Goal: Navigation & Orientation: Find specific page/section

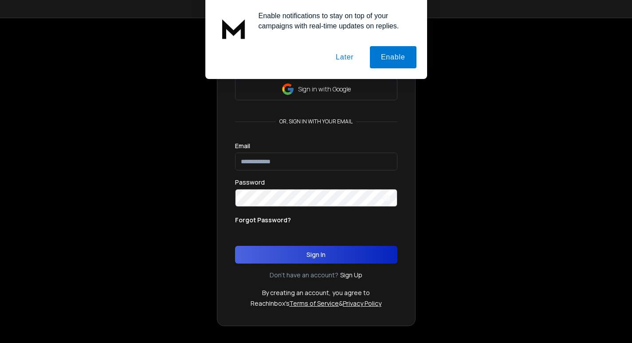
type input "**********"
click at [345, 59] on button "Later" at bounding box center [345, 57] width 40 height 22
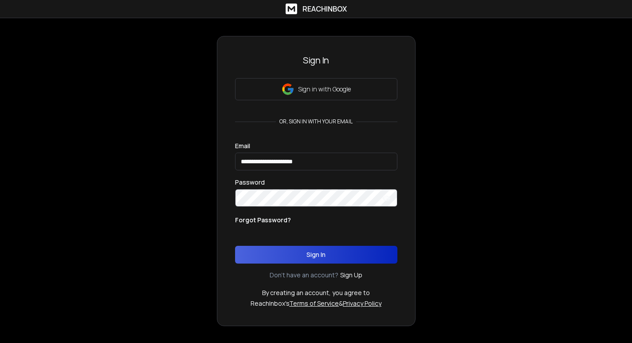
click at [316, 260] on button "Sign In" at bounding box center [316, 255] width 162 height 18
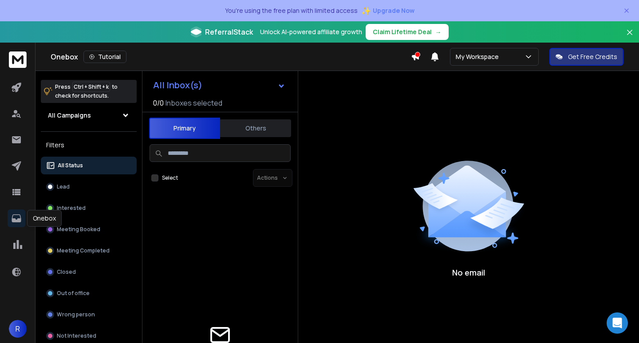
click at [19, 223] on icon at bounding box center [16, 218] width 11 height 11
click at [21, 165] on icon at bounding box center [16, 166] width 11 height 11
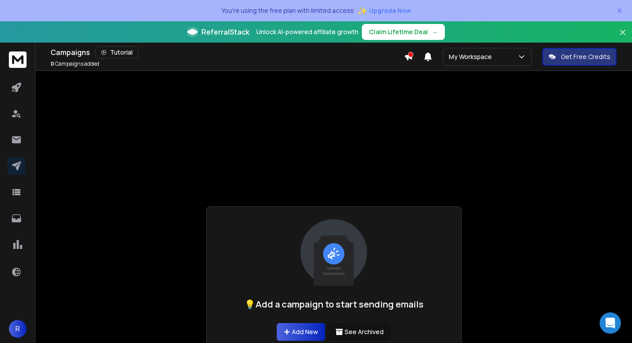
click at [624, 32] on icon "Close banner" at bounding box center [622, 32] width 5 height 5
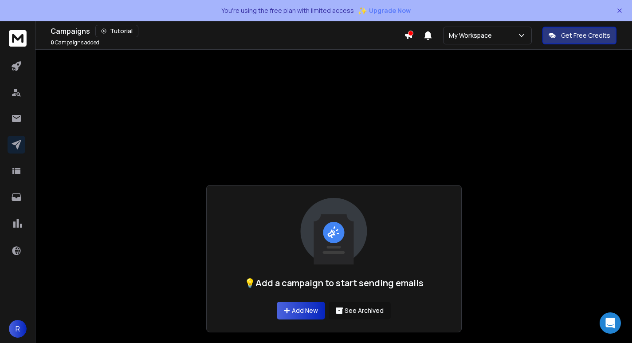
click at [622, 11] on icon "Close notification" at bounding box center [619, 10] width 7 height 7
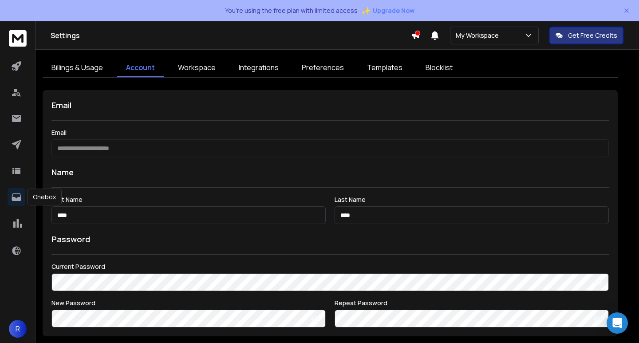
click at [13, 194] on icon at bounding box center [16, 197] width 11 height 11
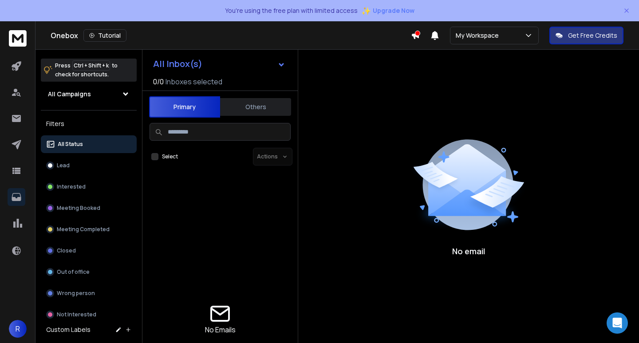
click at [627, 8] on icon "Close notification" at bounding box center [626, 10] width 7 height 7
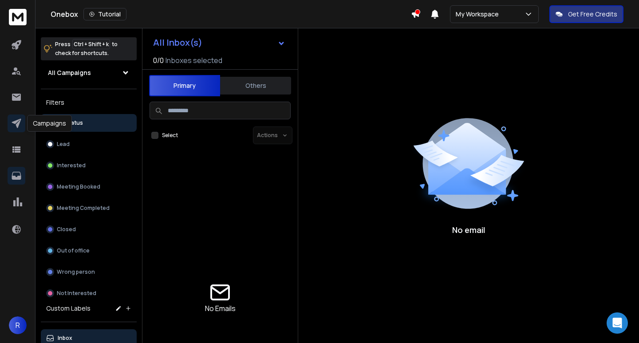
click at [20, 120] on icon at bounding box center [16, 123] width 9 height 9
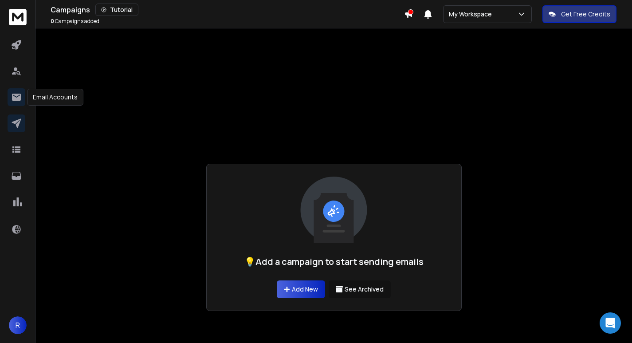
click at [11, 95] on icon at bounding box center [16, 97] width 11 height 11
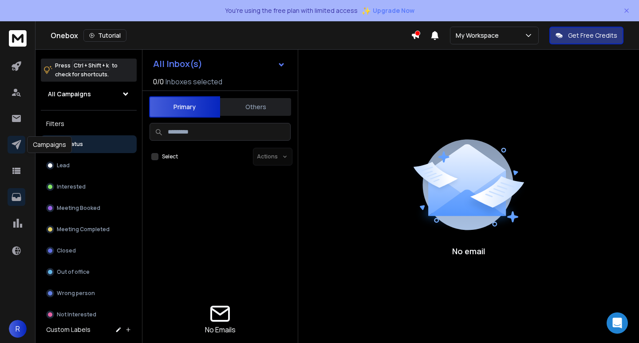
click at [20, 145] on icon at bounding box center [16, 144] width 11 height 11
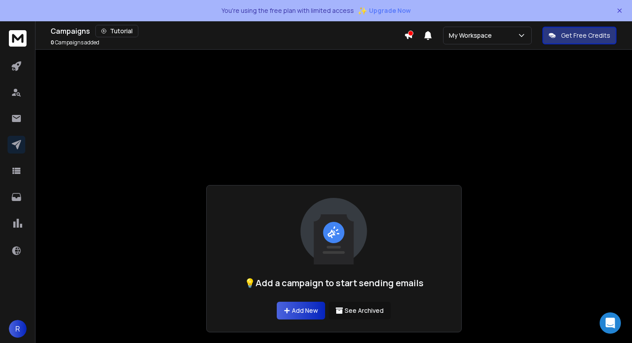
click at [618, 8] on icon "Close notification" at bounding box center [619, 10] width 7 height 7
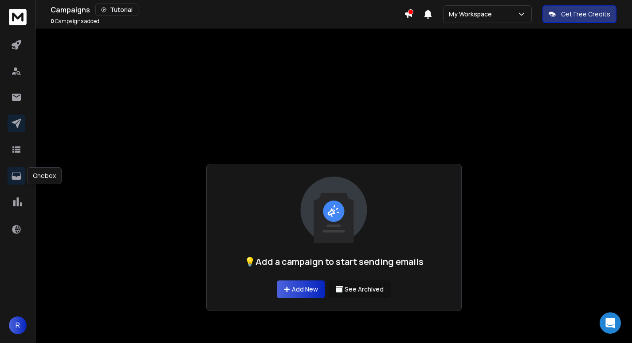
click at [23, 176] on link at bounding box center [17, 176] width 18 height 18
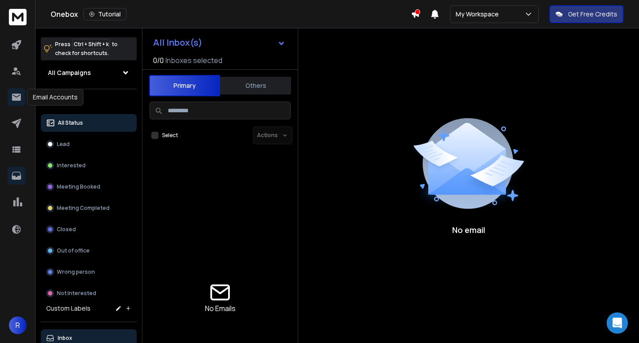
click at [17, 93] on icon at bounding box center [16, 97] width 11 height 11
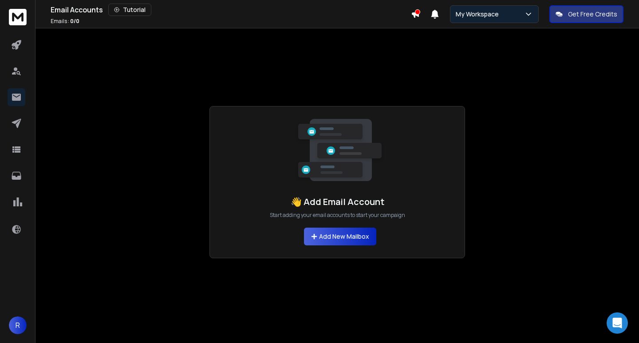
click at [478, 8] on button "My Workspace" at bounding box center [494, 14] width 89 height 18
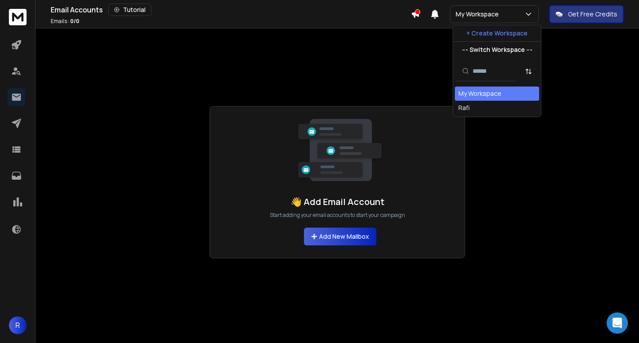
click at [399, 18] on div "Emails : 0 / 0" at bounding box center [231, 21] width 360 height 7
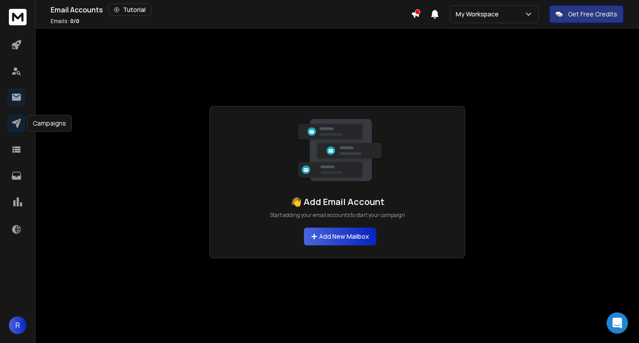
click at [10, 126] on link at bounding box center [17, 124] width 18 height 18
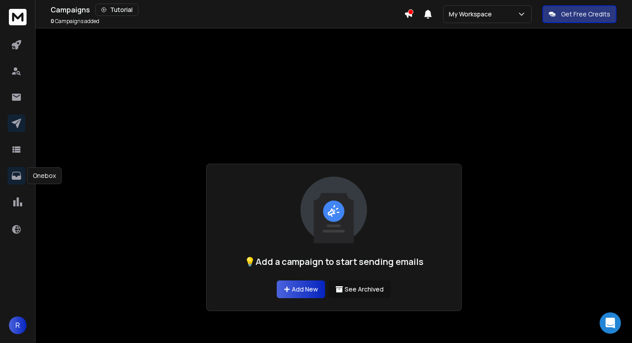
click at [19, 181] on icon at bounding box center [16, 175] width 11 height 11
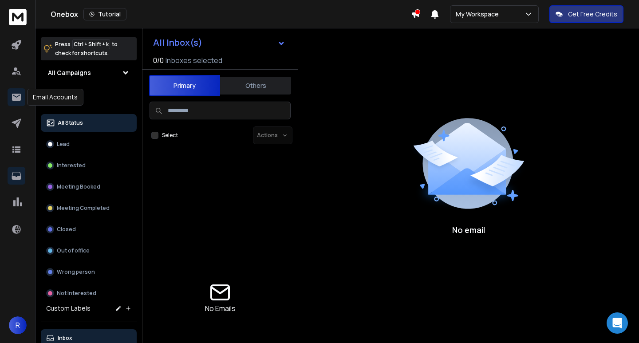
click at [14, 100] on icon at bounding box center [16, 97] width 9 height 7
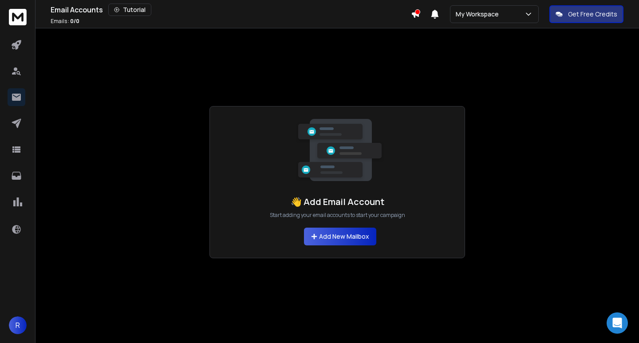
click at [580, 63] on div "👋 Add Email Account Start adding your email accounts to start your campaign Add…" at bounding box center [337, 182] width 575 height 290
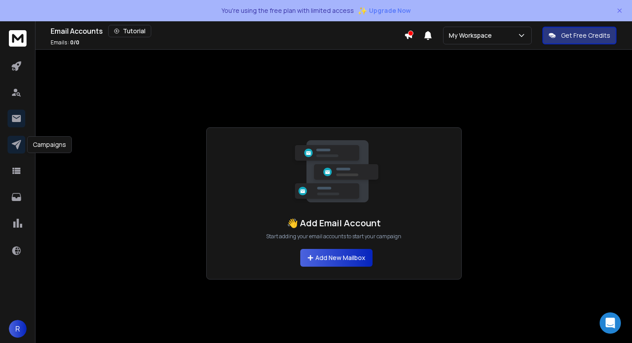
click at [18, 149] on icon at bounding box center [16, 144] width 9 height 9
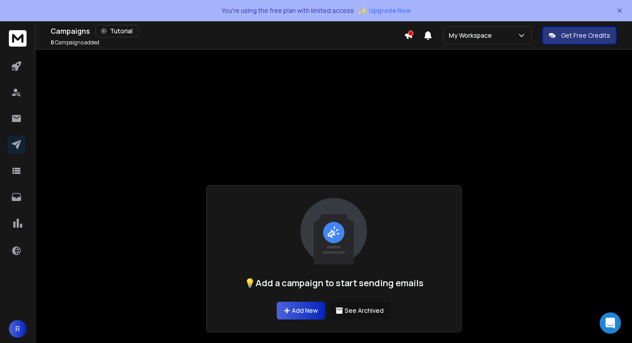
click at [620, 11] on icon "Close notification" at bounding box center [619, 10] width 7 height 7
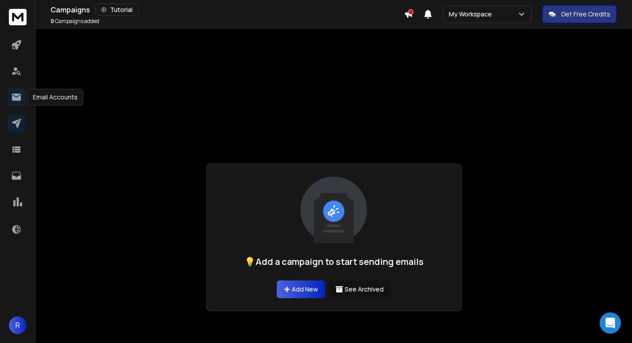
click at [11, 99] on icon at bounding box center [16, 97] width 11 height 11
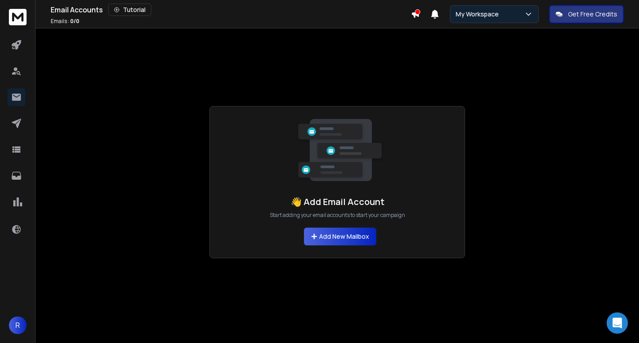
click at [530, 14] on icon "button" at bounding box center [528, 14] width 4 height 2
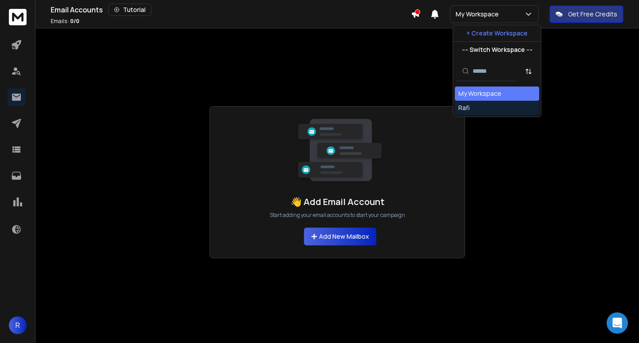
click at [469, 106] on div "Rafi" at bounding box center [463, 107] width 11 height 9
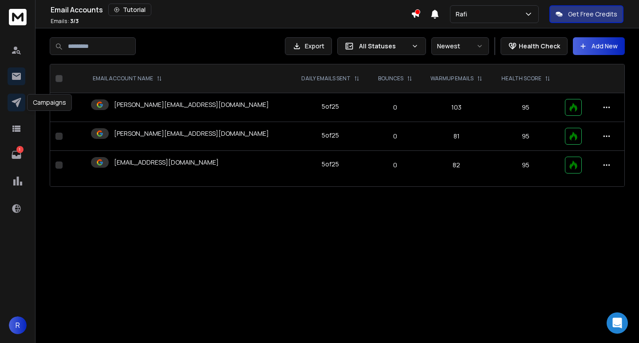
click at [20, 102] on icon at bounding box center [16, 102] width 11 height 11
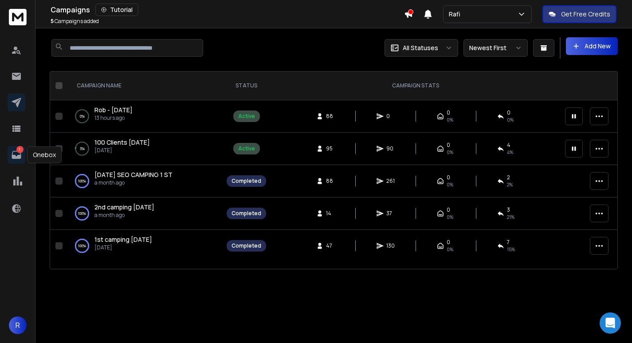
click at [16, 154] on icon at bounding box center [16, 155] width 11 height 11
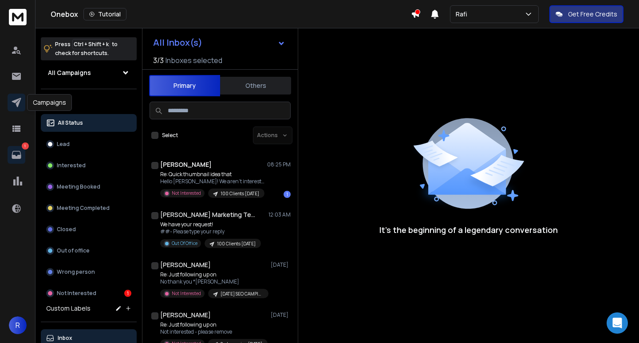
click at [16, 101] on icon at bounding box center [16, 102] width 9 height 9
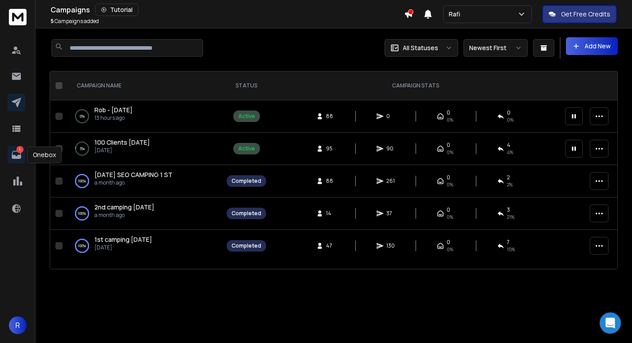
click at [11, 156] on icon at bounding box center [16, 155] width 11 height 11
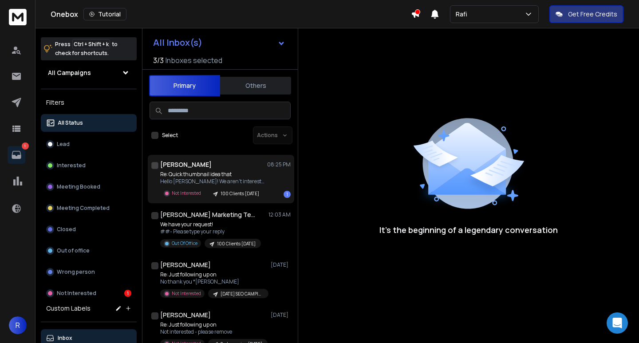
click at [207, 174] on p "Re: Quick thumbnail idea that" at bounding box center [213, 174] width 107 height 7
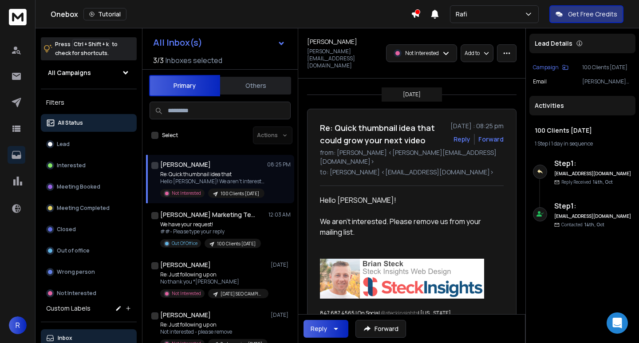
click at [6, 51] on div "R" at bounding box center [18, 171] width 36 height 343
click at [15, 100] on icon at bounding box center [16, 102] width 9 height 9
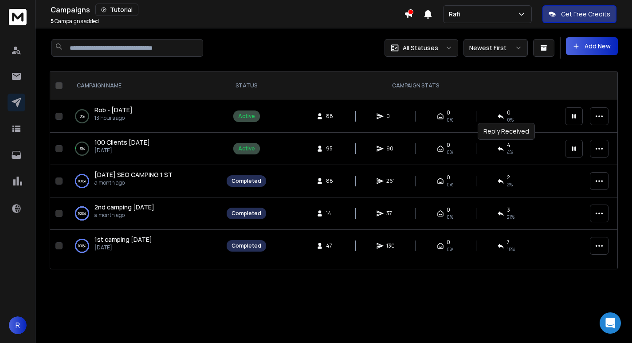
click at [516, 149] on div "4 4 %" at bounding box center [506, 149] width 27 height 14
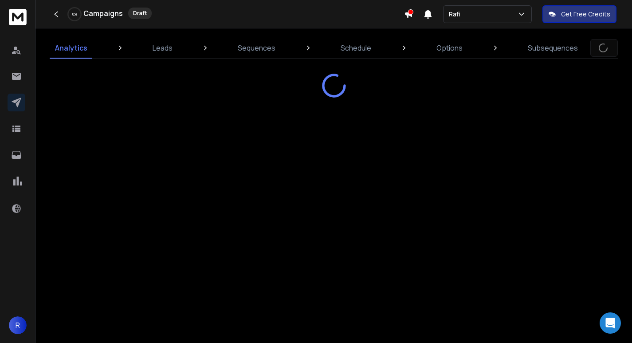
click at [510, 149] on div at bounding box center [333, 242] width 561 height 343
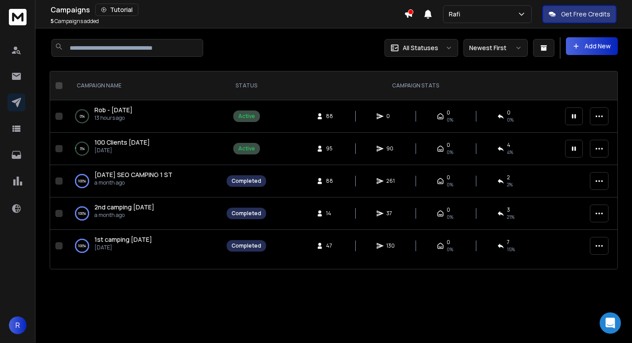
click at [347, 41] on div "Campaigns 5 Campaigns Added All Statuses Newest First Add New" at bounding box center [476, 47] width 284 height 21
click at [17, 155] on icon at bounding box center [16, 155] width 11 height 11
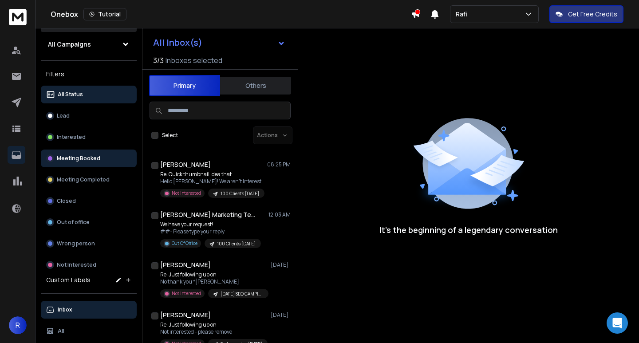
scroll to position [44, 0]
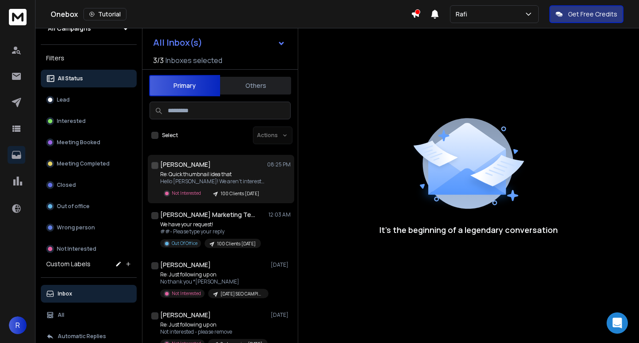
click at [170, 170] on div "Brian Steck 08:25 PM Re: Quick thumbnail idea that Hello Rafi! We aren't intere…" at bounding box center [225, 179] width 130 height 38
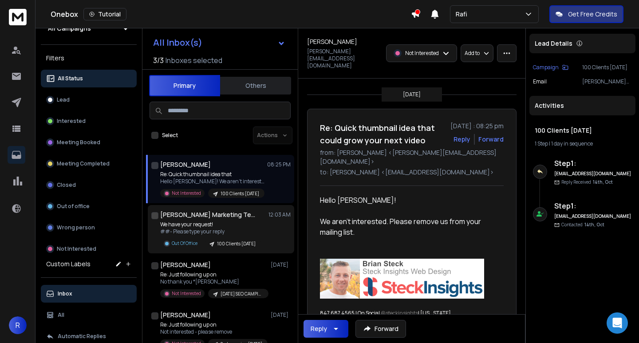
click at [200, 235] on p "##- Please type your reply" at bounding box center [210, 231] width 101 height 7
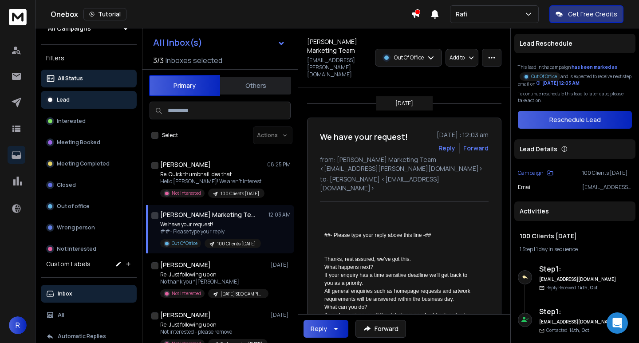
scroll to position [0, 0]
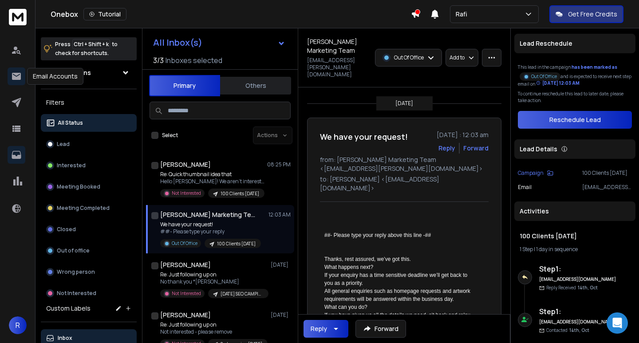
click at [12, 80] on icon at bounding box center [16, 76] width 11 height 11
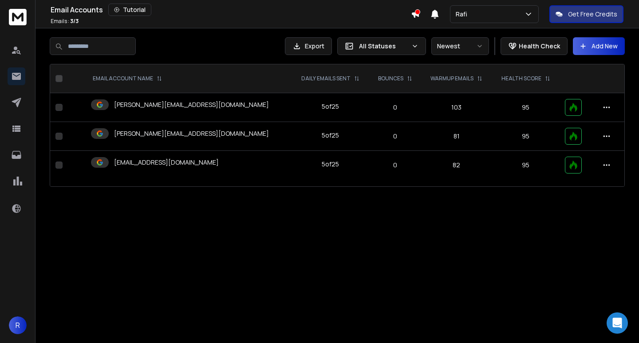
click at [222, 198] on div "ReferralStack Unlock AI-powered affiliate growth Lifetime Deals available! Clai…" at bounding box center [319, 171] width 639 height 343
click at [533, 14] on icon "button" at bounding box center [528, 14] width 9 height 9
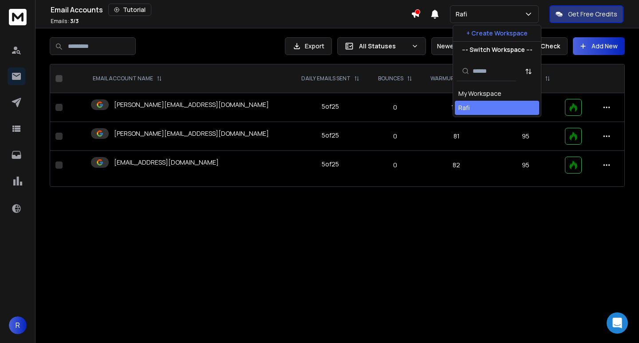
click at [492, 108] on div "Rafi" at bounding box center [497, 108] width 84 height 14
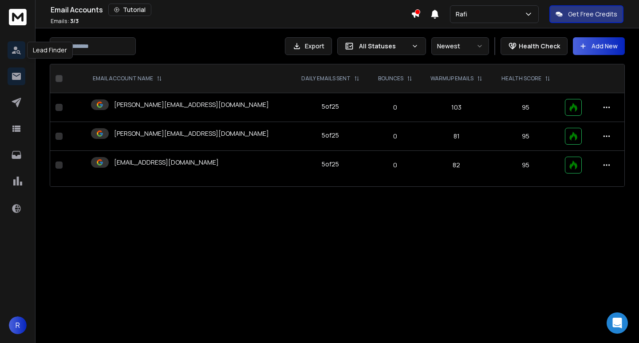
click at [15, 51] on icon at bounding box center [16, 50] width 11 height 11
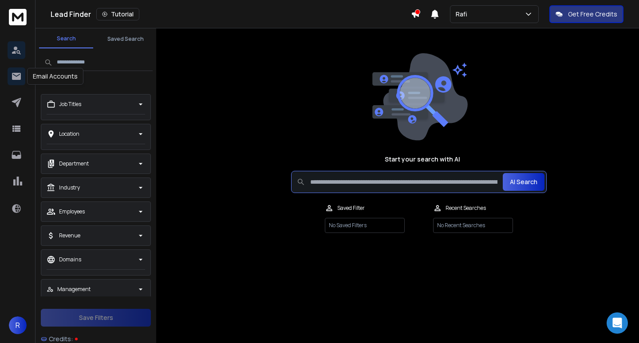
click at [17, 81] on icon at bounding box center [16, 76] width 11 height 11
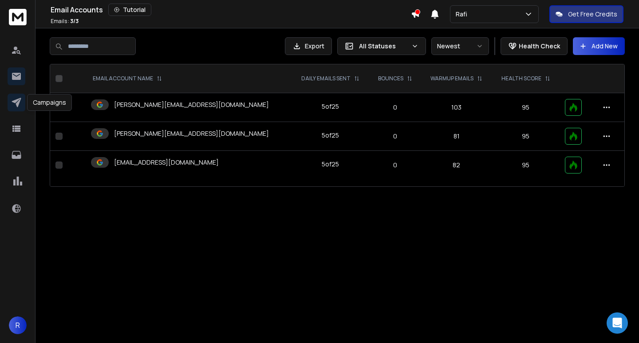
click at [12, 98] on icon at bounding box center [16, 102] width 11 height 11
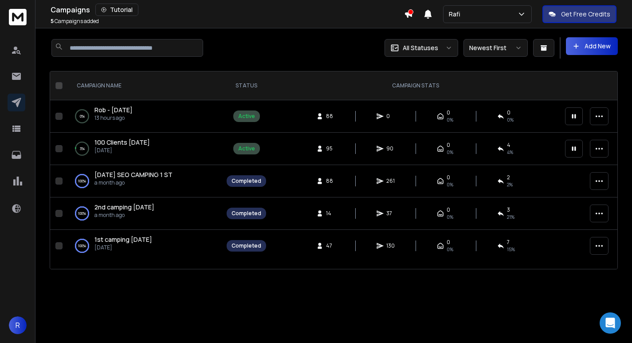
click at [277, 44] on div at bounding box center [192, 47] width 284 height 21
